Goal: Unclear

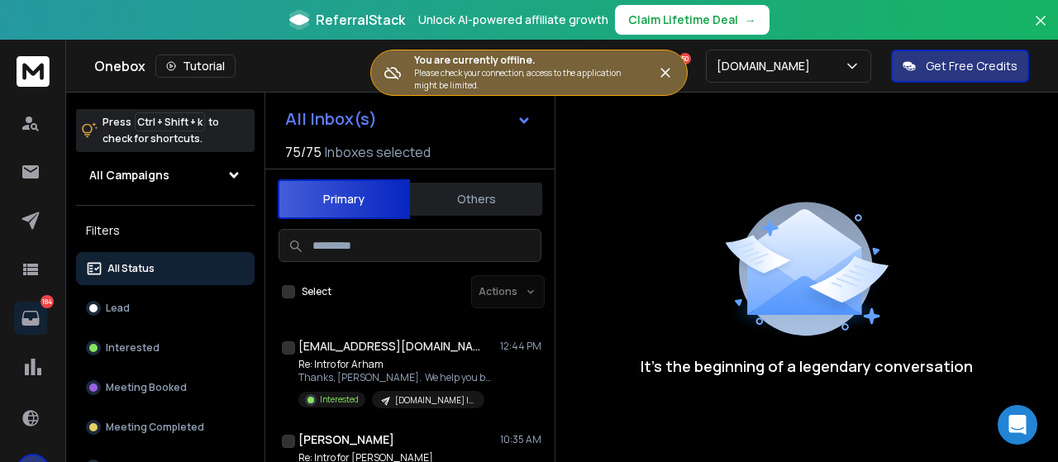
click at [669, 65] on icon at bounding box center [665, 72] width 17 height 17
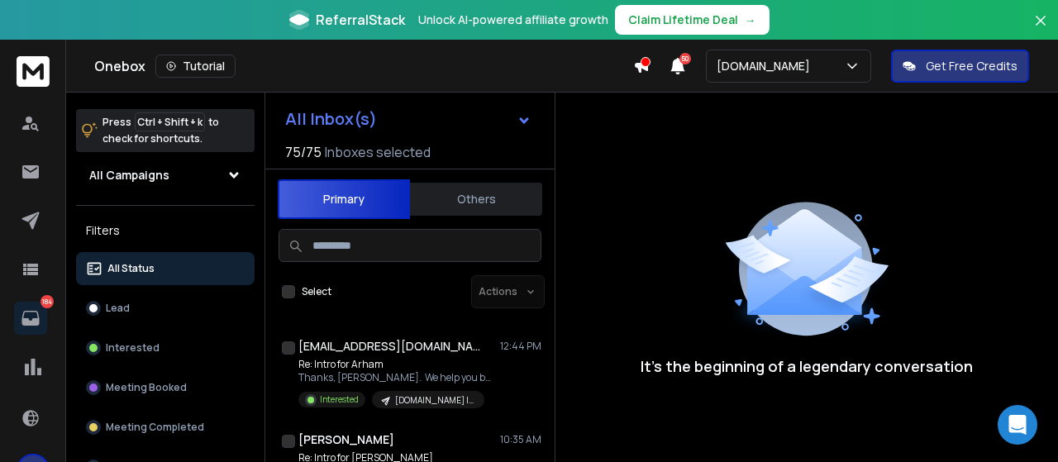
click at [898, 269] on div "It’s the beginning of a legendary conversation" at bounding box center [806, 289] width 503 height 393
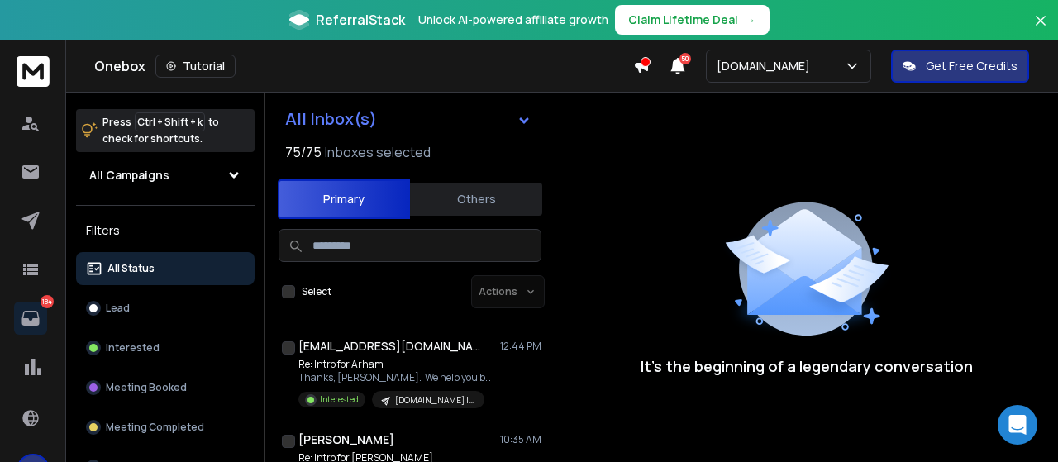
click at [898, 269] on div "It’s the beginning of a legendary conversation" at bounding box center [806, 289] width 503 height 393
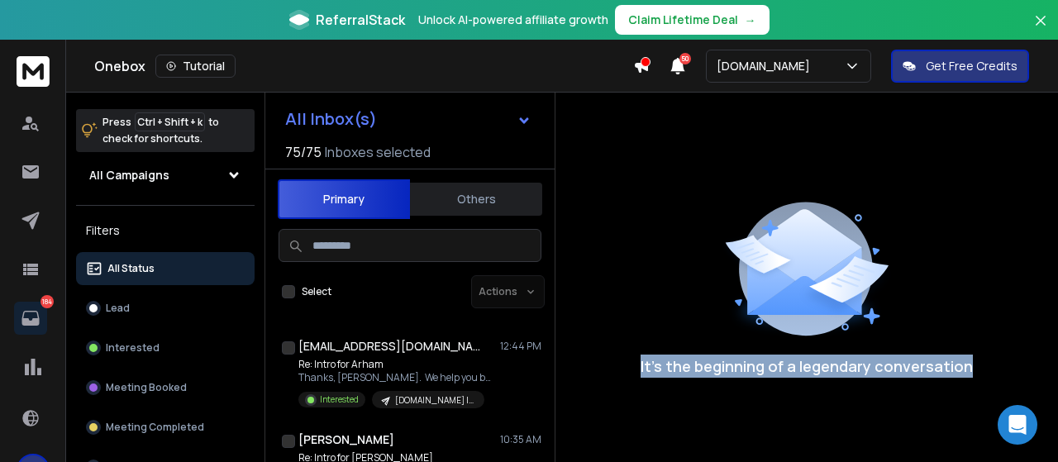
click at [898, 269] on div "It’s the beginning of a legendary conversation" at bounding box center [806, 289] width 503 height 393
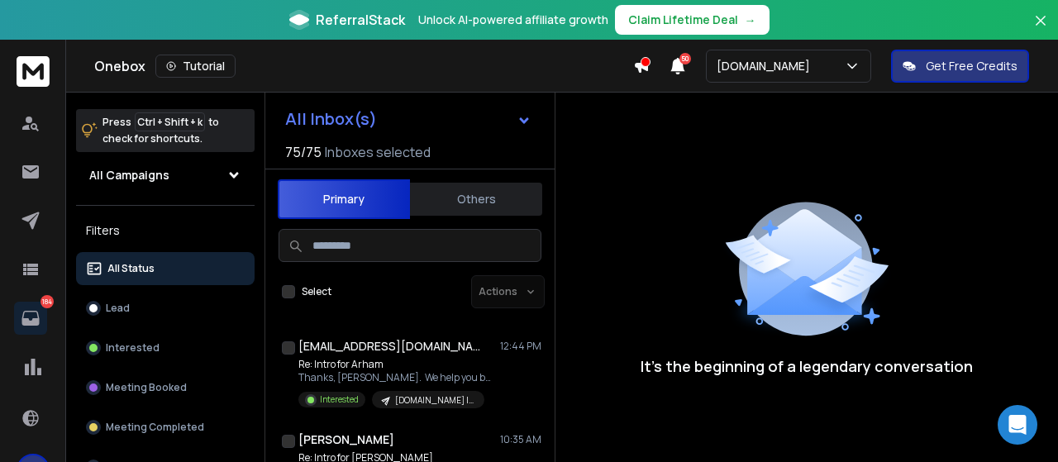
click at [898, 269] on div "It’s the beginning of a legendary conversation" at bounding box center [806, 289] width 503 height 393
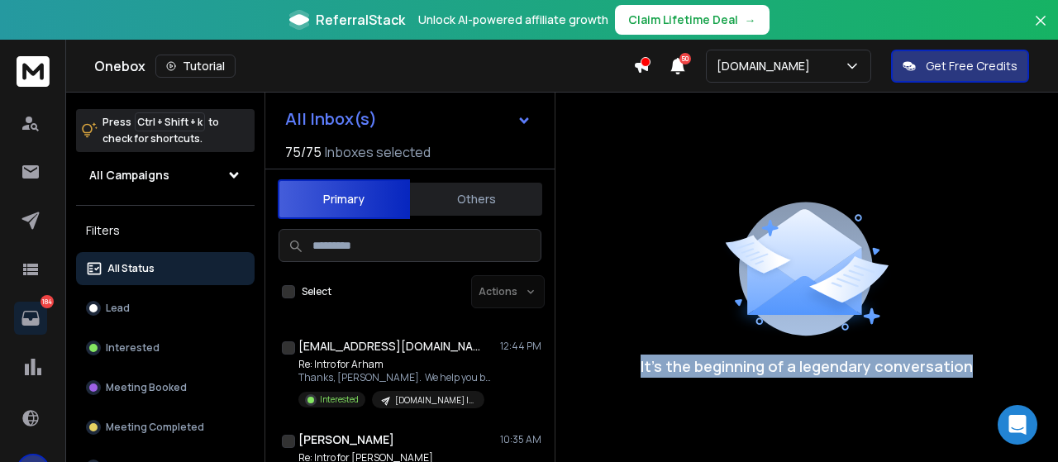
click at [898, 269] on div "It’s the beginning of a legendary conversation" at bounding box center [806, 289] width 503 height 393
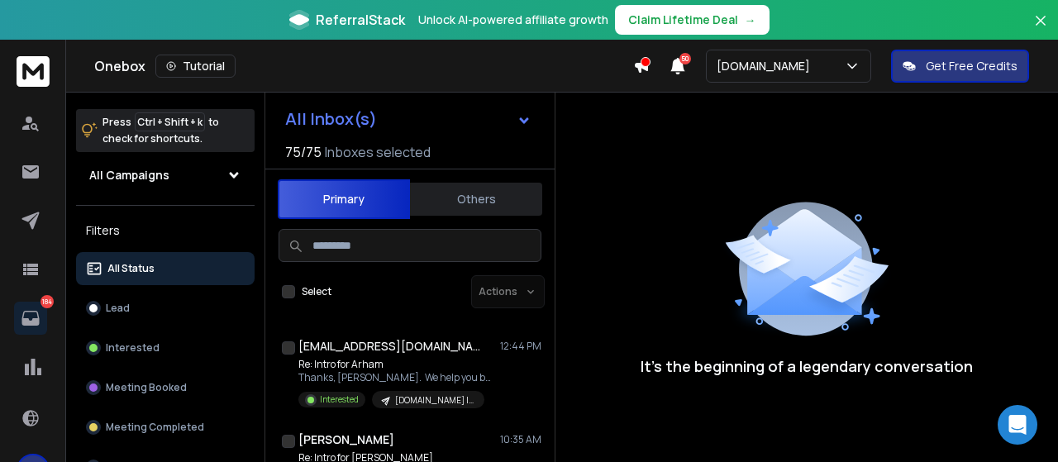
click at [898, 269] on div "It’s the beginning of a legendary conversation" at bounding box center [806, 289] width 503 height 393
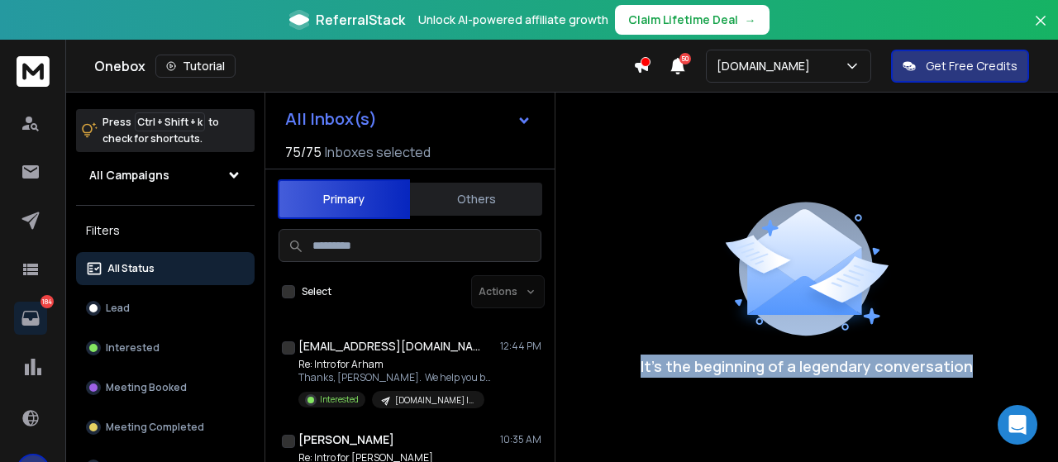
click at [898, 269] on div "It’s the beginning of a legendary conversation" at bounding box center [806, 289] width 503 height 393
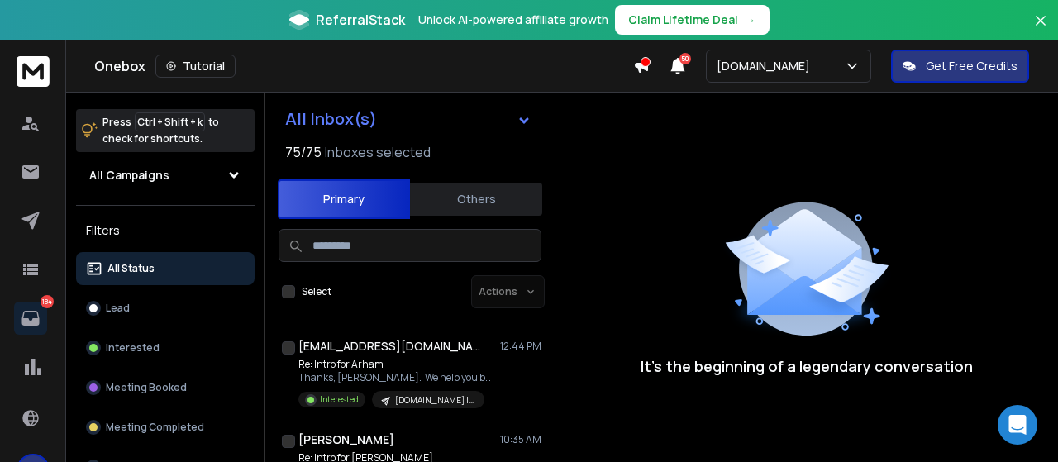
click at [898, 269] on div "It’s the beginning of a legendary conversation" at bounding box center [806, 289] width 503 height 393
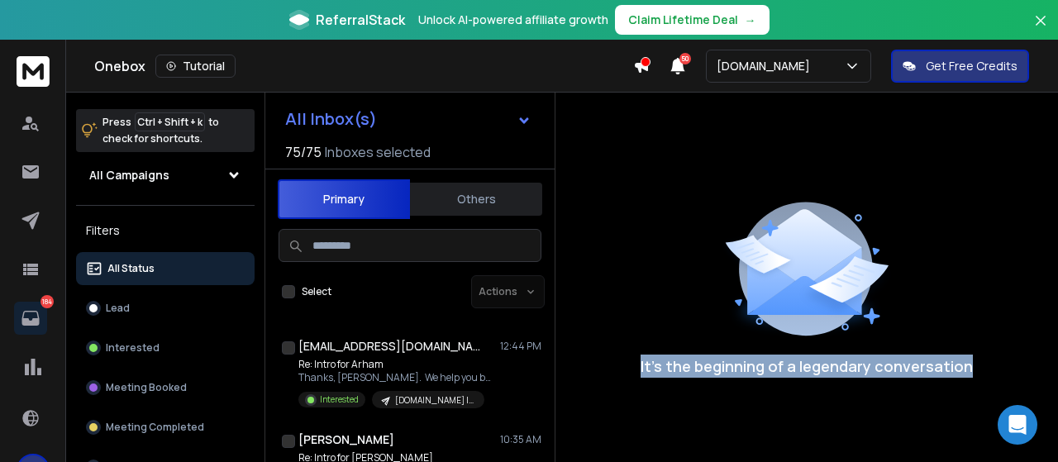
click at [898, 269] on div "It’s the beginning of a legendary conversation" at bounding box center [806, 289] width 503 height 393
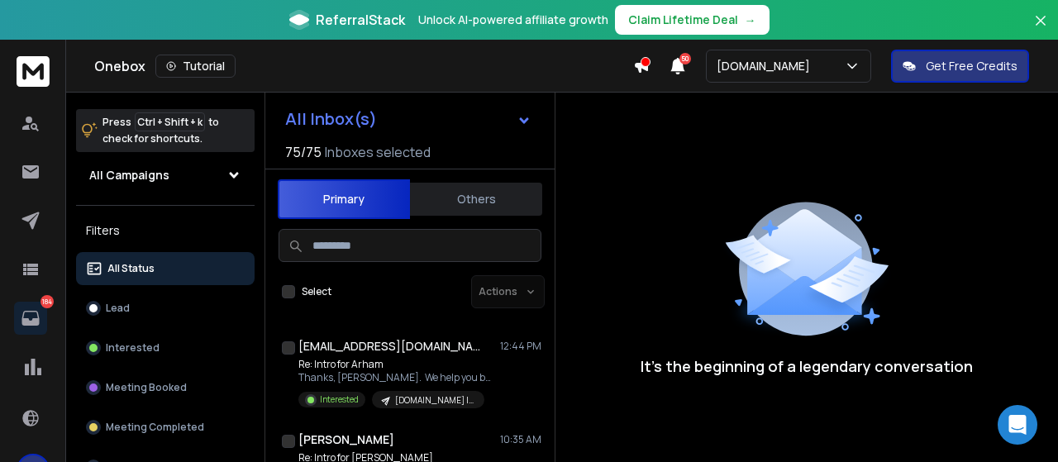
click at [898, 269] on div "It’s the beginning of a legendary conversation" at bounding box center [806, 289] width 503 height 393
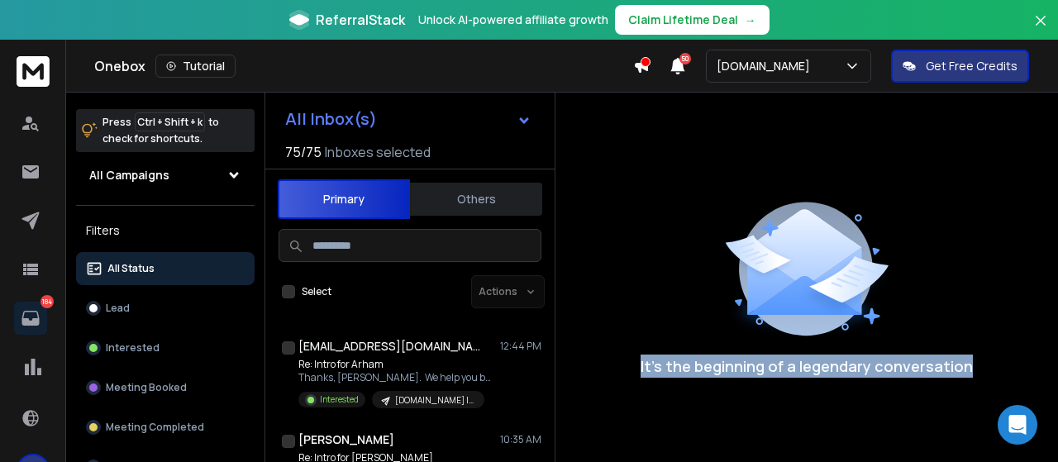
click at [898, 269] on div "It’s the beginning of a legendary conversation" at bounding box center [806, 289] width 503 height 393
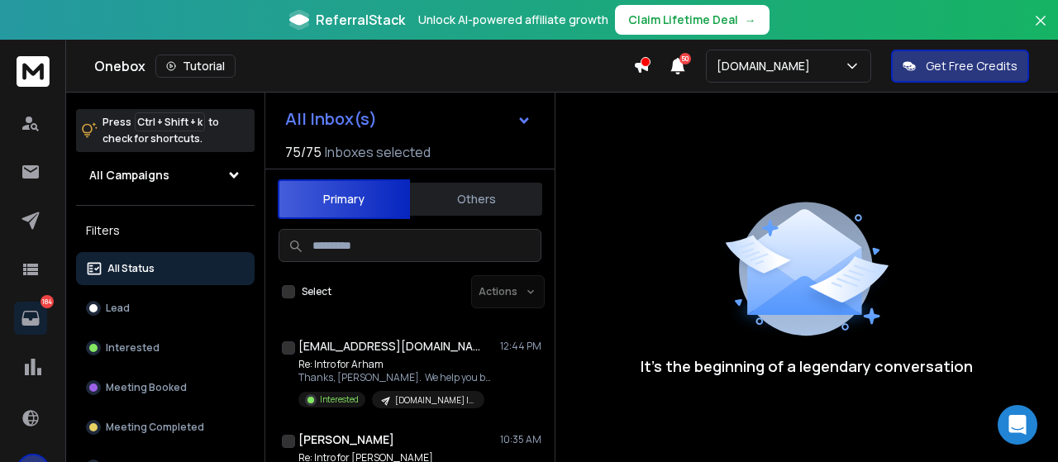
click at [898, 269] on div "It’s the beginning of a legendary conversation" at bounding box center [806, 289] width 503 height 393
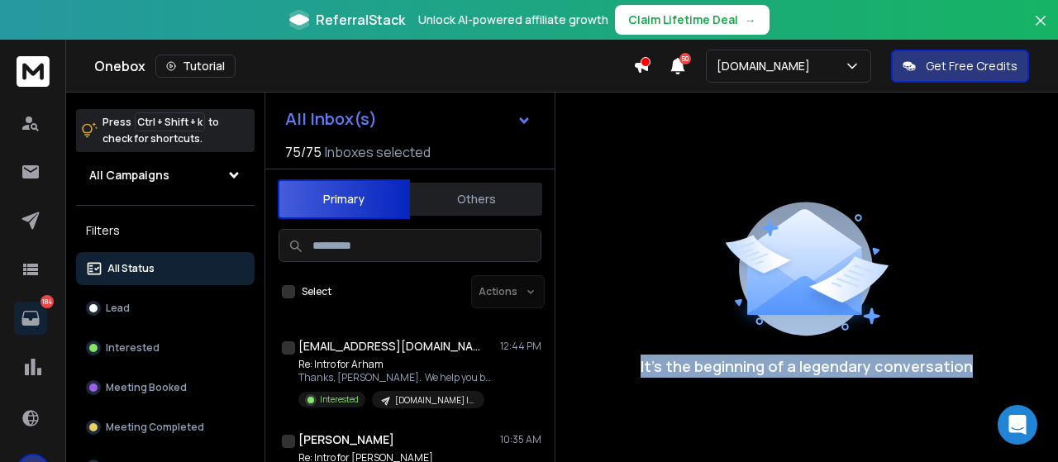
click at [898, 269] on div "It’s the beginning of a legendary conversation" at bounding box center [806, 289] width 503 height 393
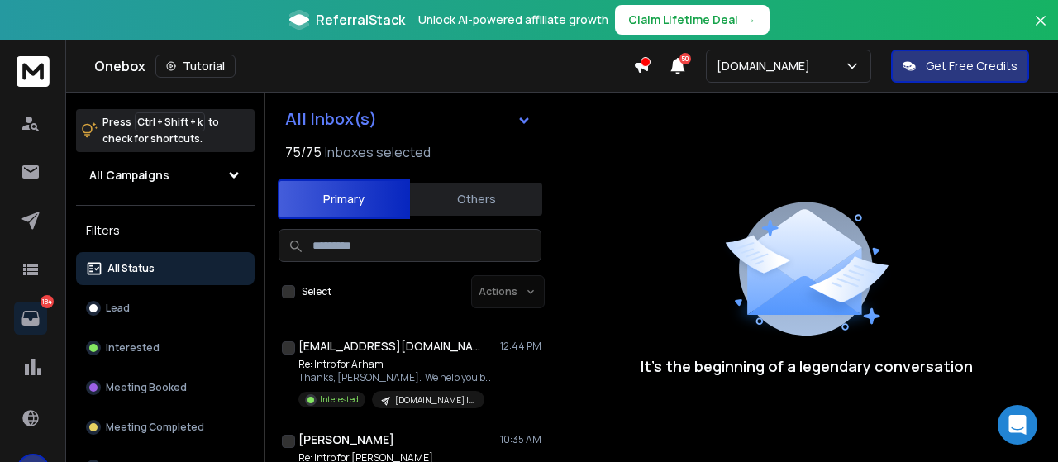
click at [898, 269] on div "It’s the beginning of a legendary conversation" at bounding box center [806, 289] width 503 height 393
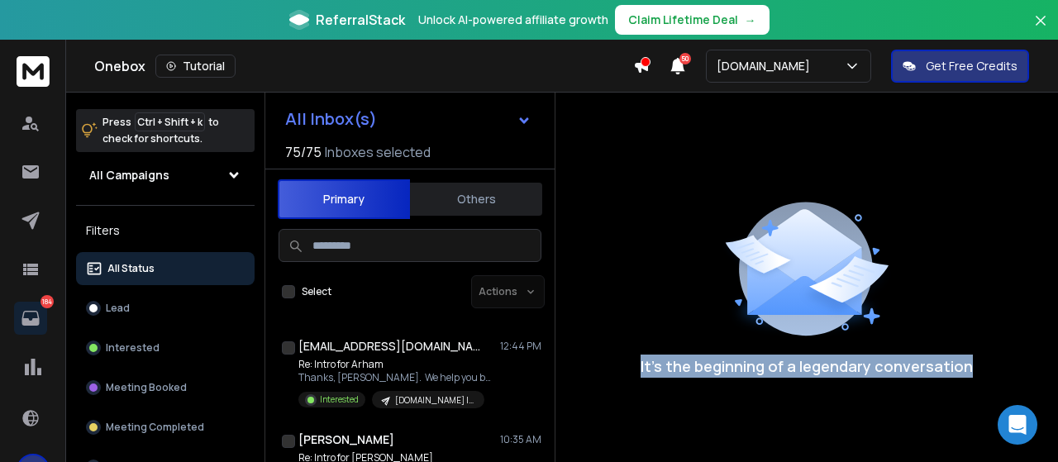
click at [898, 269] on div "It’s the beginning of a legendary conversation" at bounding box center [806, 289] width 503 height 393
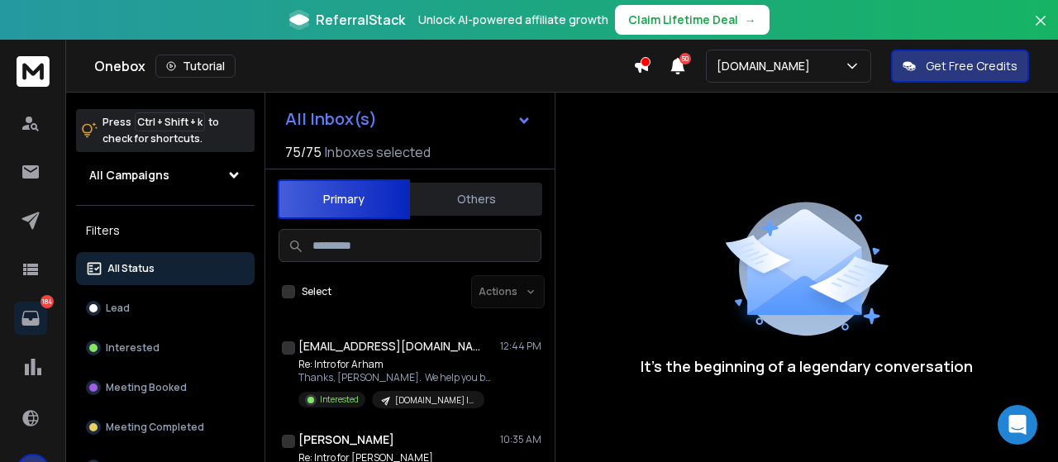
click at [898, 269] on div "It’s the beginning of a legendary conversation" at bounding box center [806, 289] width 503 height 393
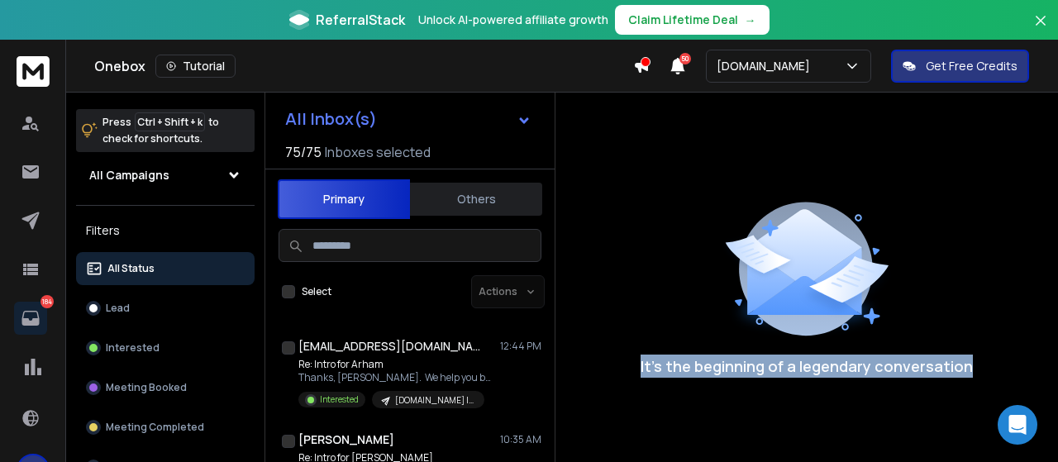
click at [898, 269] on div "It’s the beginning of a legendary conversation" at bounding box center [806, 289] width 503 height 393
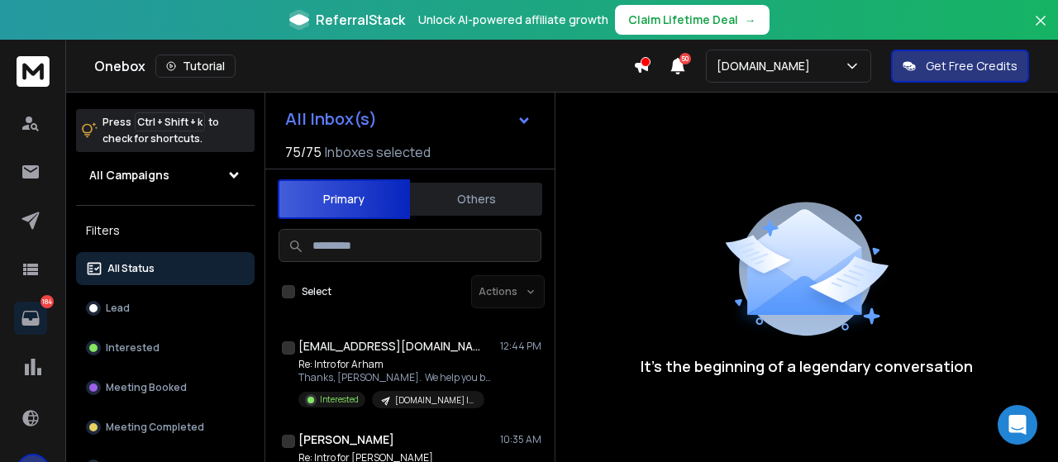
click at [898, 269] on div "It’s the beginning of a legendary conversation" at bounding box center [806, 289] width 503 height 393
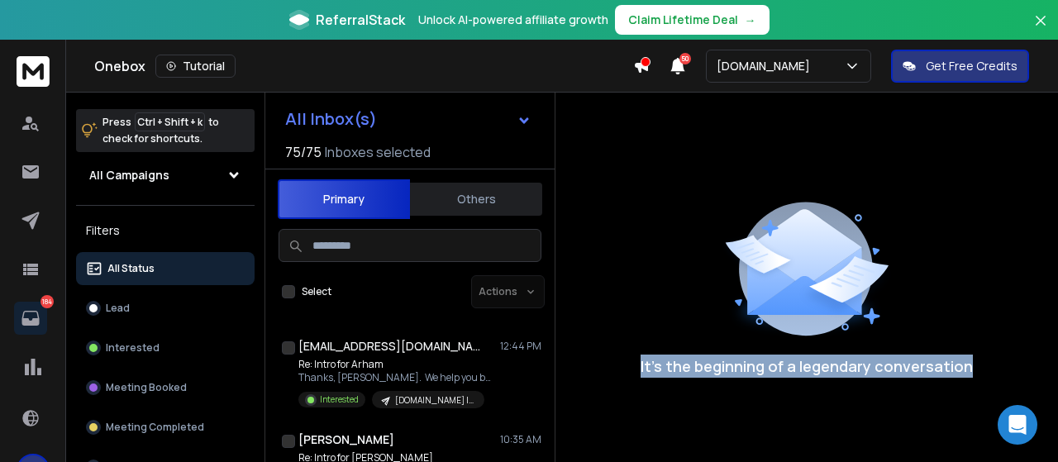
click at [898, 269] on div "It’s the beginning of a legendary conversation" at bounding box center [806, 289] width 503 height 393
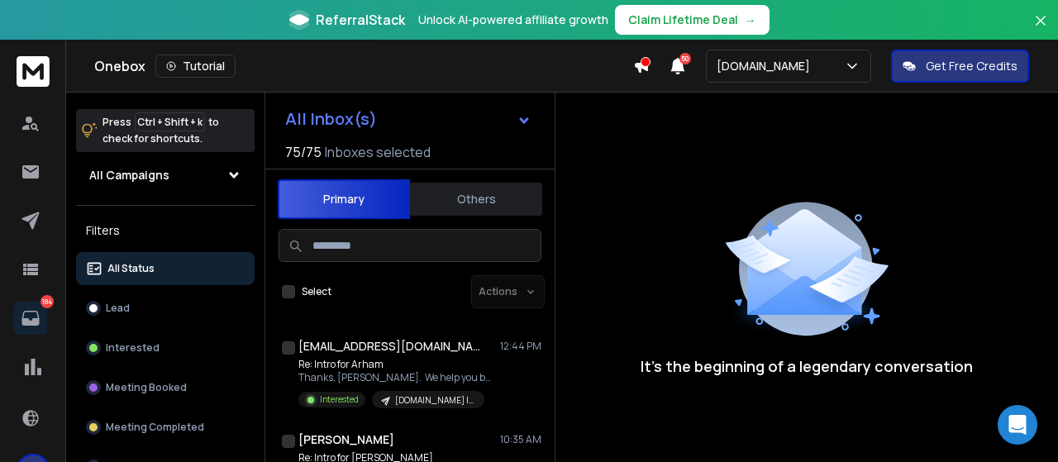
click at [898, 269] on div "It’s the beginning of a legendary conversation" at bounding box center [806, 289] width 503 height 393
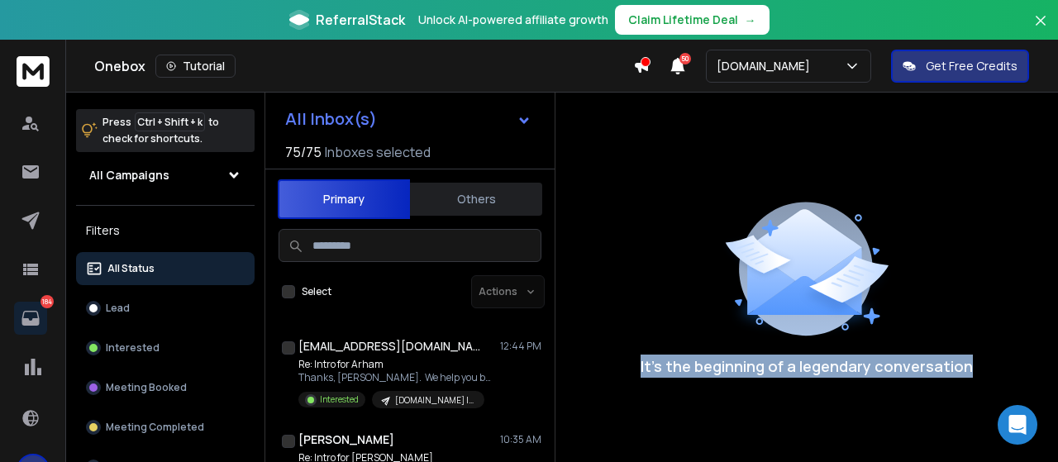
click at [898, 269] on div "It’s the beginning of a legendary conversation" at bounding box center [806, 289] width 503 height 393
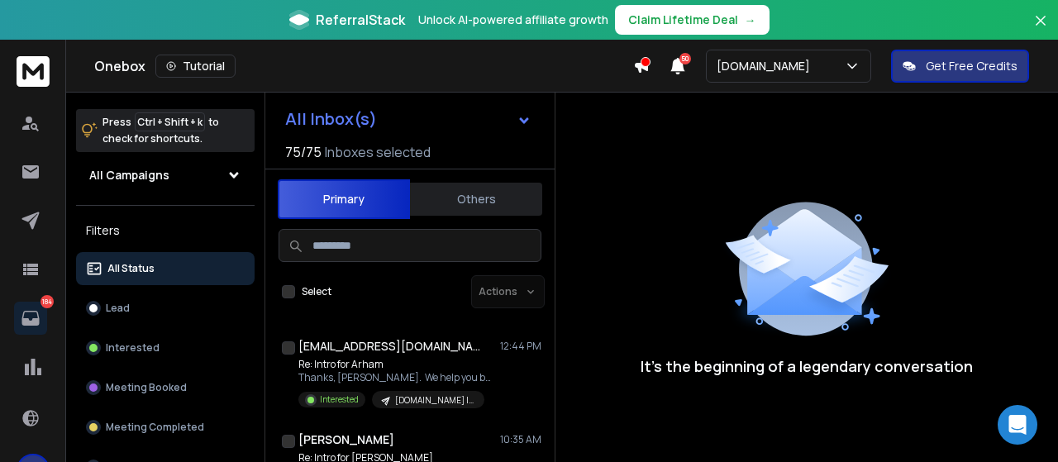
click at [898, 269] on div "It’s the beginning of a legendary conversation" at bounding box center [806, 289] width 503 height 393
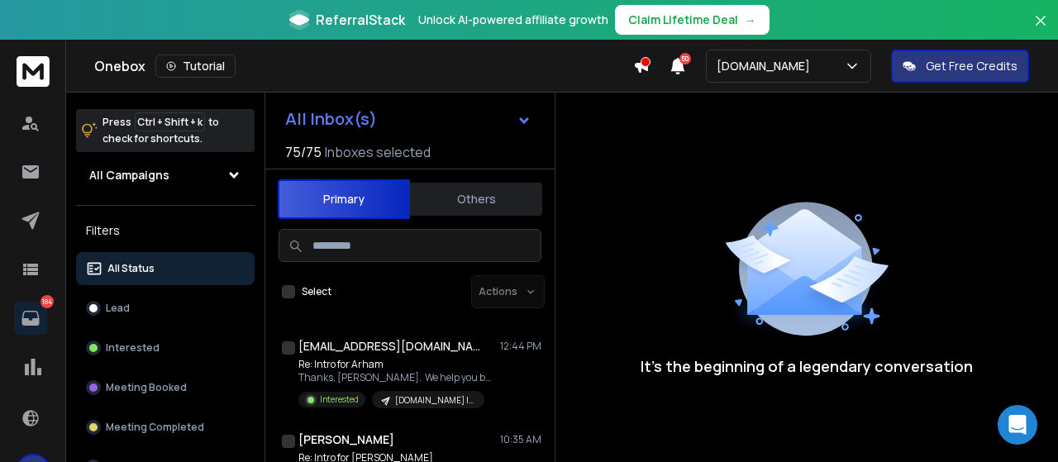
click at [898, 269] on div "It’s the beginning of a legendary conversation" at bounding box center [806, 289] width 503 height 393
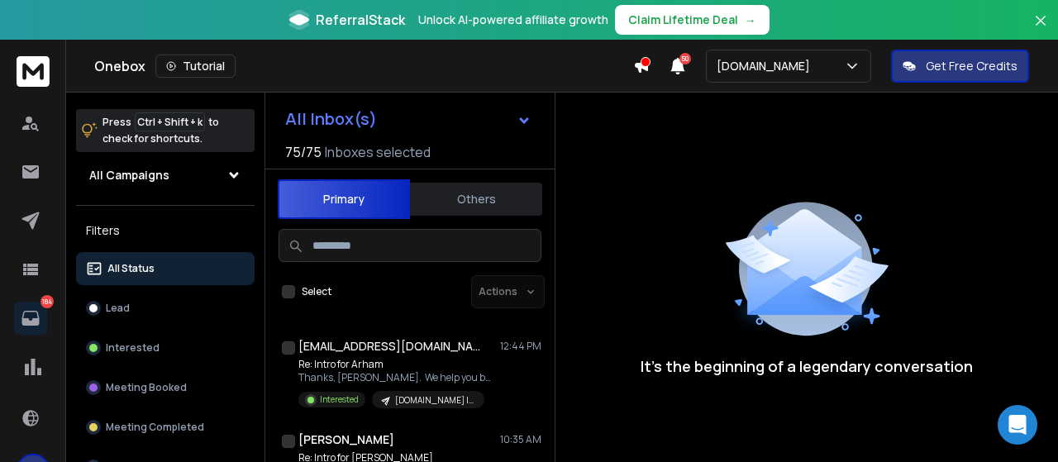
click at [898, 269] on div "It’s the beginning of a legendary conversation" at bounding box center [806, 289] width 503 height 393
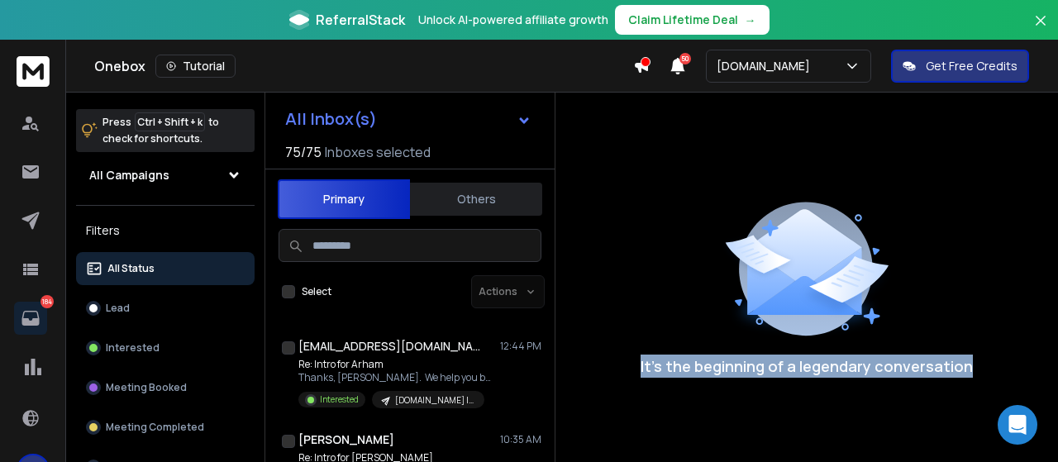
click at [898, 269] on div "It’s the beginning of a legendary conversation" at bounding box center [806, 289] width 503 height 393
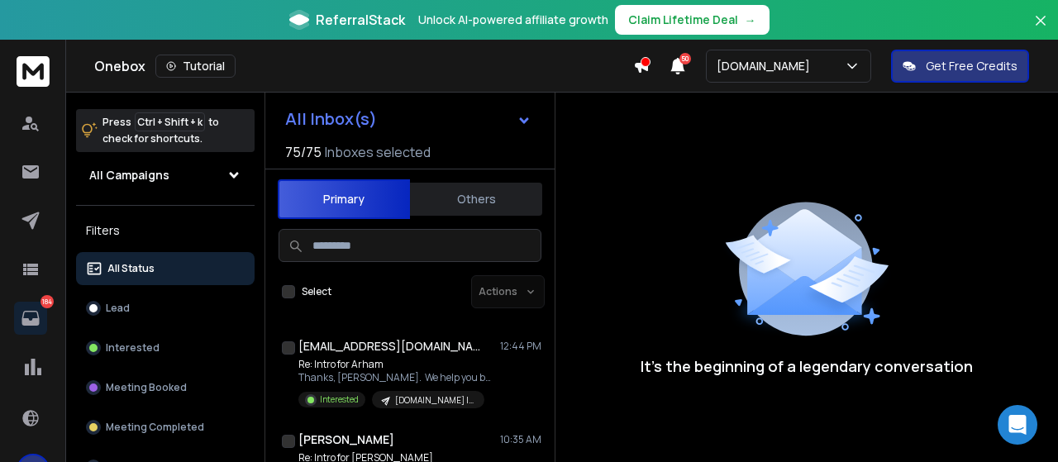
click at [898, 269] on div "It’s the beginning of a legendary conversation" at bounding box center [806, 289] width 503 height 393
